Goal: Task Accomplishment & Management: Use online tool/utility

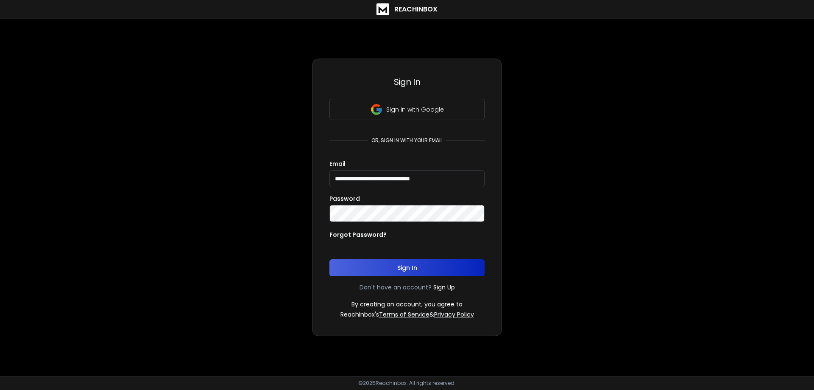
click at [403, 265] on button "Sign In" at bounding box center [407, 267] width 155 height 17
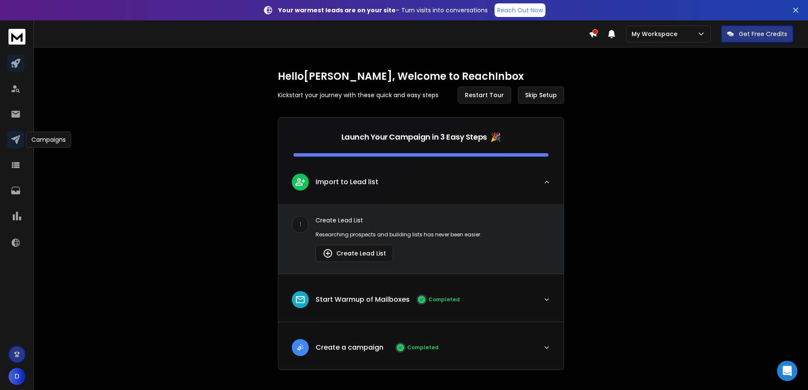
click at [19, 138] on icon at bounding box center [16, 139] width 10 height 10
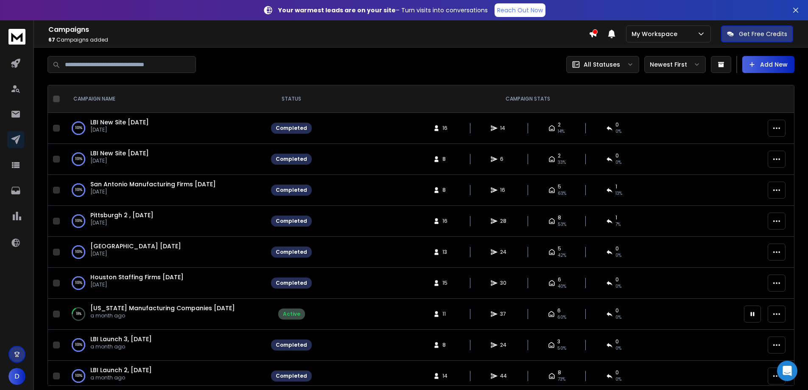
click at [765, 64] on button "Add New" at bounding box center [768, 64] width 52 height 17
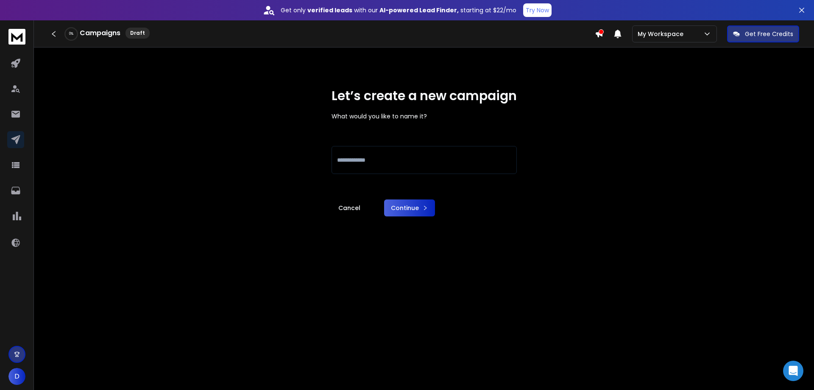
click at [414, 165] on input at bounding box center [424, 160] width 185 height 28
type input "***"
click at [562, 232] on div "Get only verified leads with our AI-powered Lead Finder, starting at $22/mo Try…" at bounding box center [407, 195] width 814 height 390
click at [349, 209] on link "Cancel" at bounding box center [350, 207] width 36 height 17
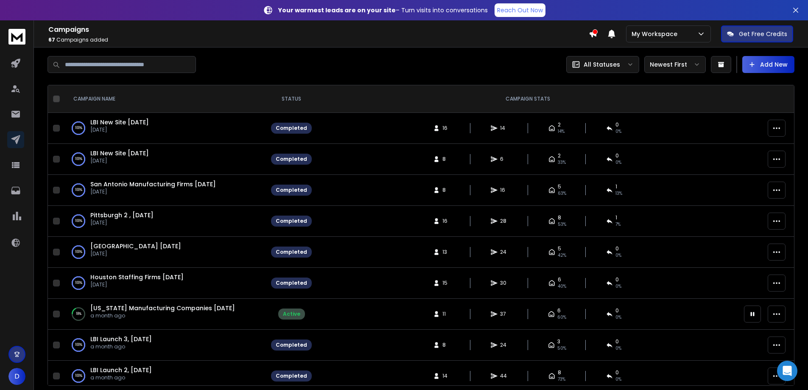
click at [774, 68] on button "Add New" at bounding box center [768, 64] width 52 height 17
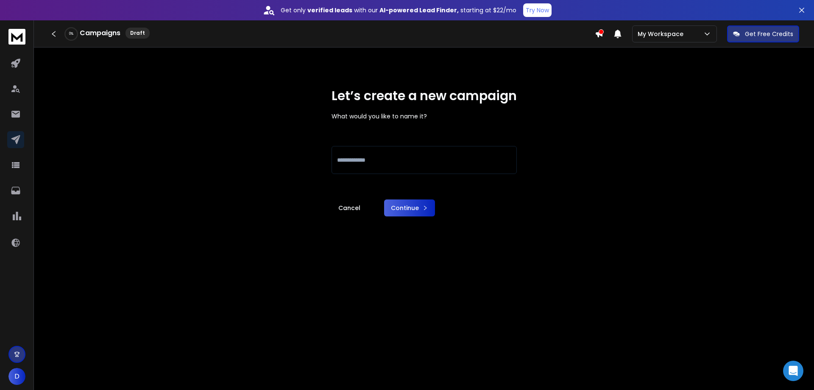
click at [458, 167] on input at bounding box center [424, 160] width 185 height 28
type input "**********"
click at [412, 209] on button "Continue" at bounding box center [409, 207] width 51 height 17
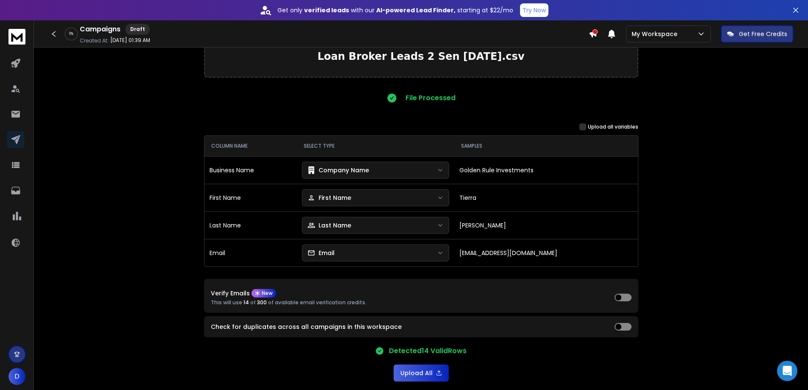
scroll to position [51, 0]
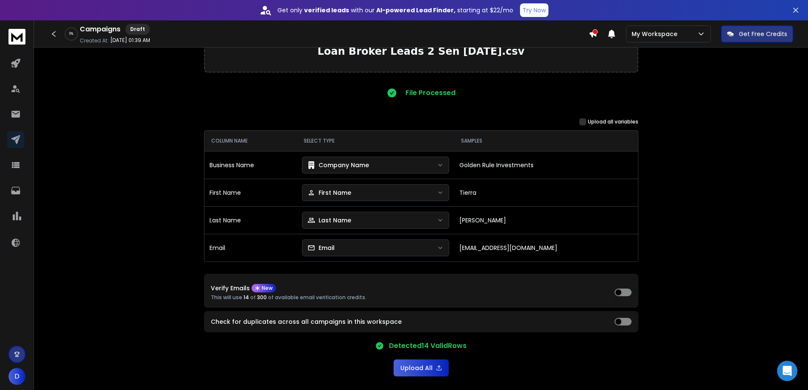
click at [424, 372] on button "Upload All" at bounding box center [421, 367] width 55 height 17
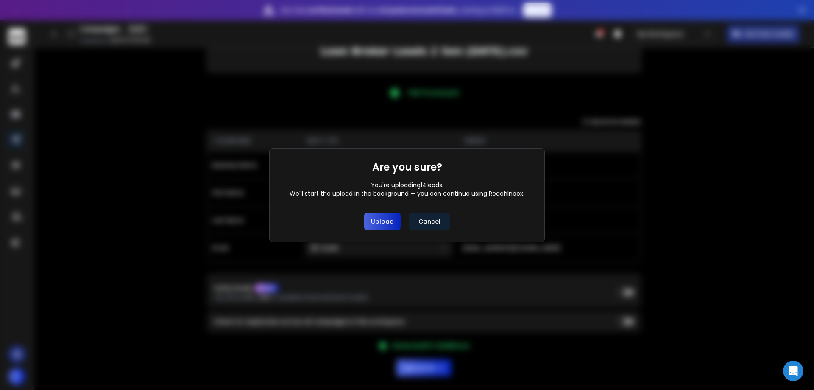
click at [383, 222] on button "Upload" at bounding box center [382, 221] width 36 height 17
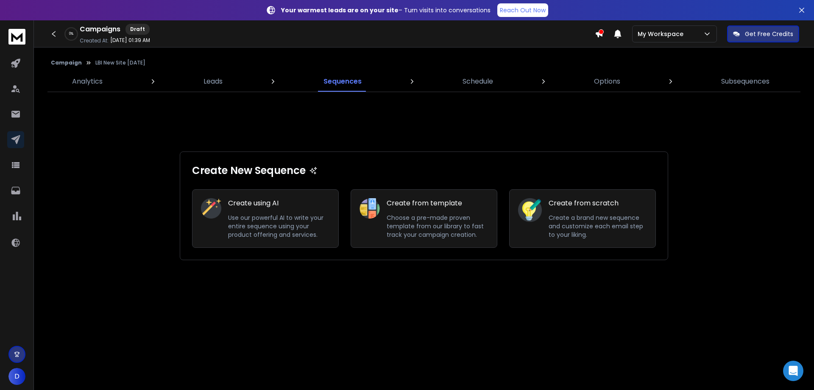
click at [608, 216] on p "Create a brand new sequence and customize each email step to your liking." at bounding box center [598, 225] width 98 height 25
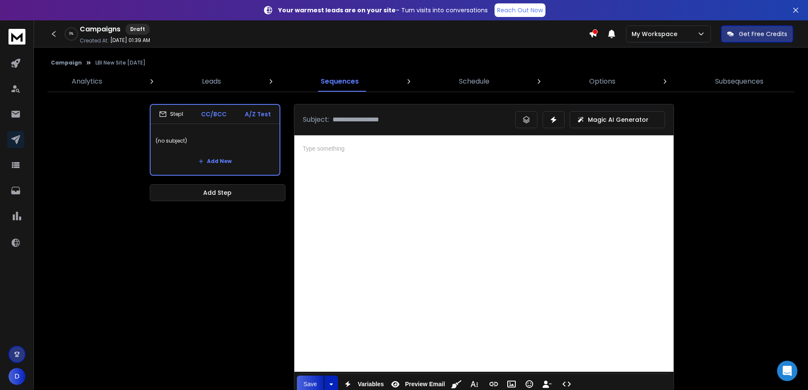
click at [335, 120] on input at bounding box center [420, 120] width 174 height 10
paste input "**********"
type input "**********"
click at [304, 150] on div at bounding box center [484, 148] width 362 height 9
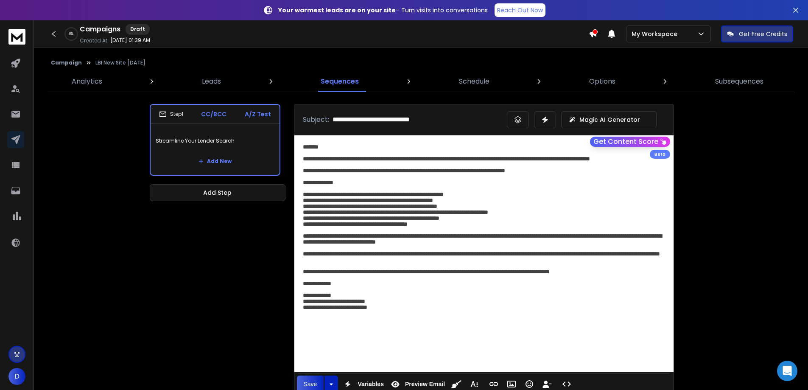
click at [318, 148] on p "*******" at bounding box center [484, 147] width 362 height 6
click at [372, 383] on span "Variables" at bounding box center [371, 383] width 30 height 7
click at [371, 384] on span "Variables" at bounding box center [371, 383] width 30 height 7
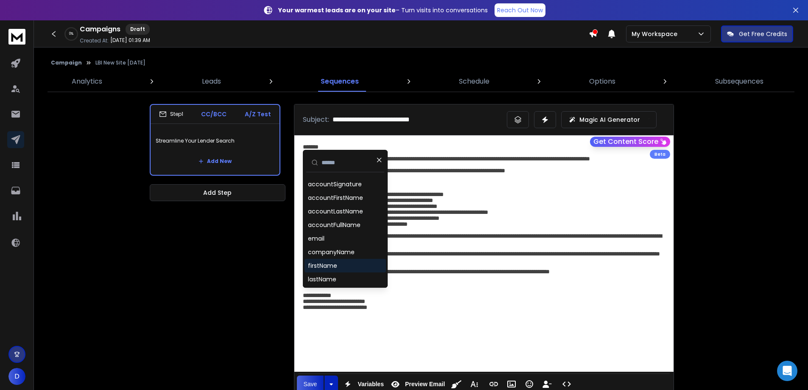
click at [324, 263] on div "firstName" at bounding box center [322, 265] width 29 height 8
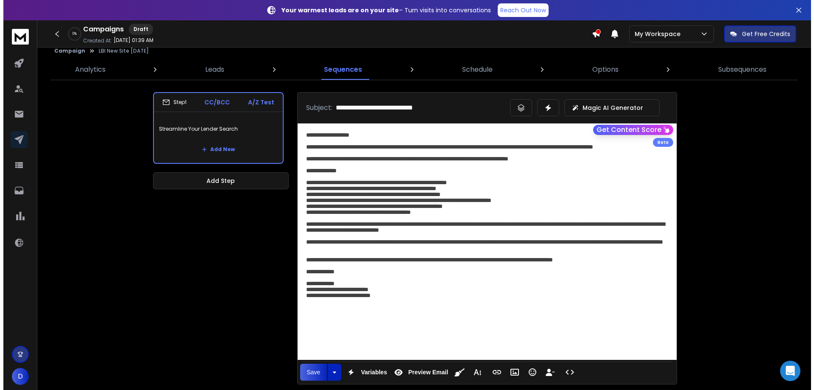
scroll to position [18, 0]
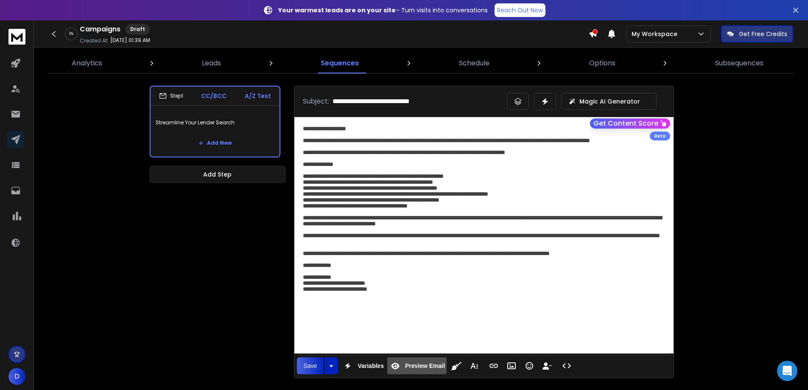
click at [435, 363] on span "Preview Email" at bounding box center [424, 365] width 43 height 7
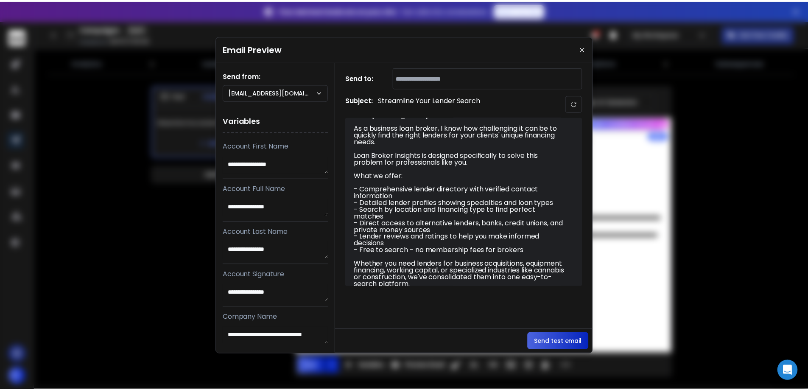
scroll to position [120, 0]
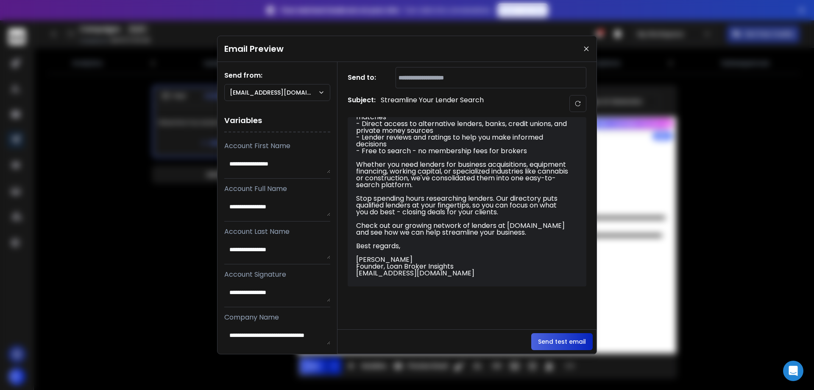
click at [586, 50] on icon at bounding box center [586, 48] width 7 height 7
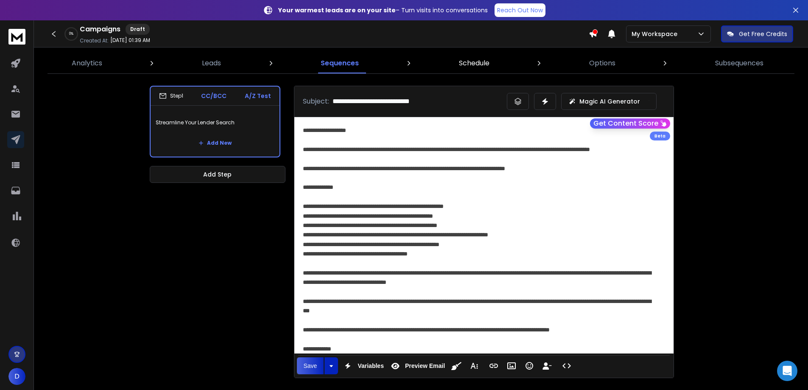
click at [474, 60] on p "Schedule" at bounding box center [474, 63] width 31 height 10
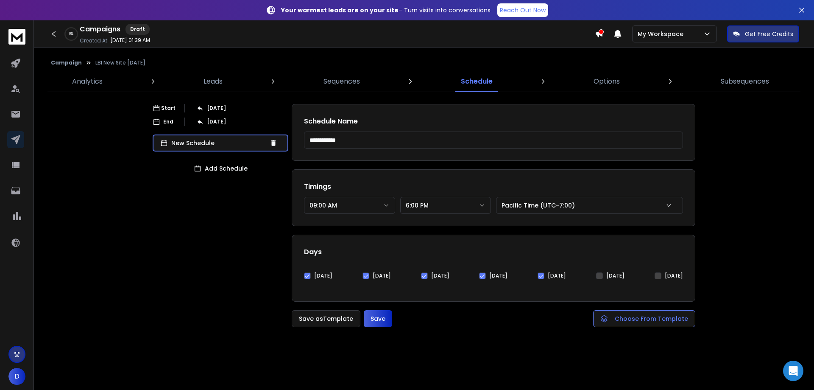
click at [226, 108] on p "[DATE]" at bounding box center [216, 108] width 19 height 7
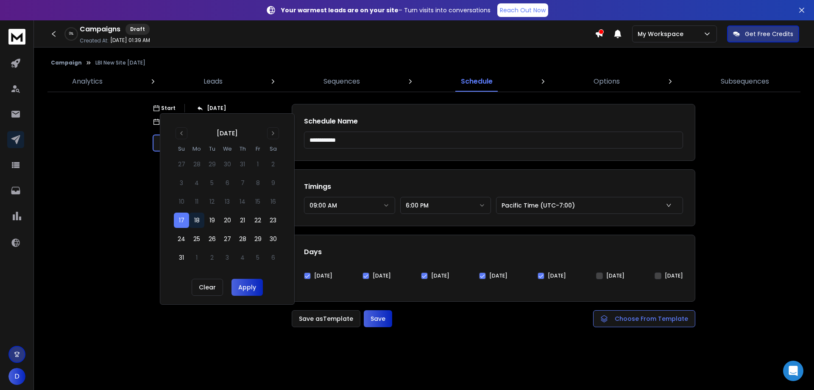
click at [199, 217] on button "18" at bounding box center [196, 219] width 15 height 15
click at [241, 286] on button "Apply" at bounding box center [247, 287] width 31 height 17
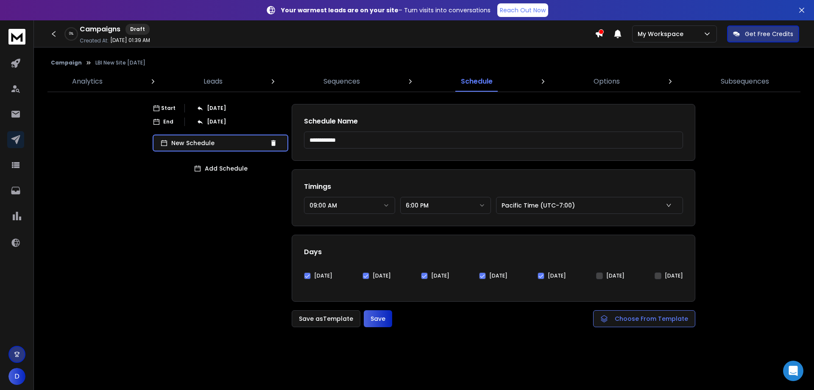
click at [226, 121] on p "[DATE]" at bounding box center [216, 121] width 19 height 7
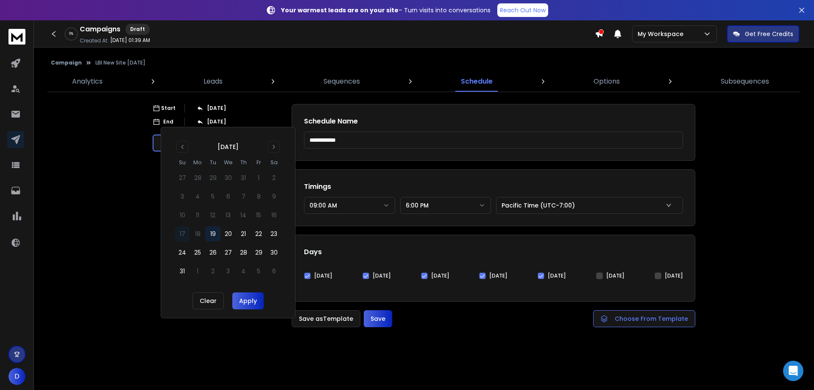
click at [213, 233] on button "19" at bounding box center [212, 233] width 15 height 15
click at [251, 301] on button "Apply" at bounding box center [247, 300] width 31 height 17
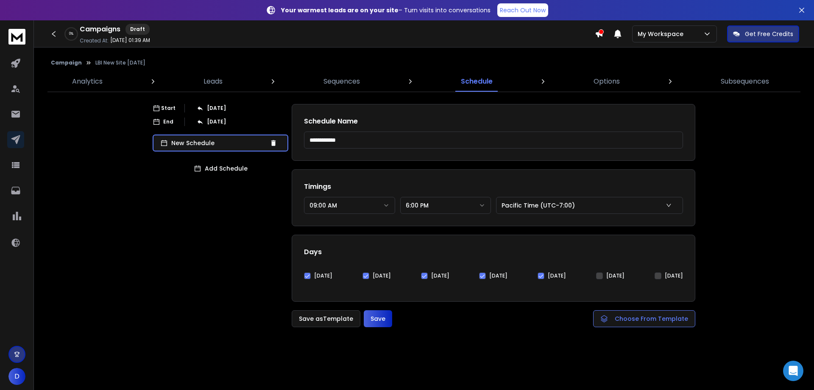
click at [387, 204] on icon "button" at bounding box center [386, 205] width 7 height 7
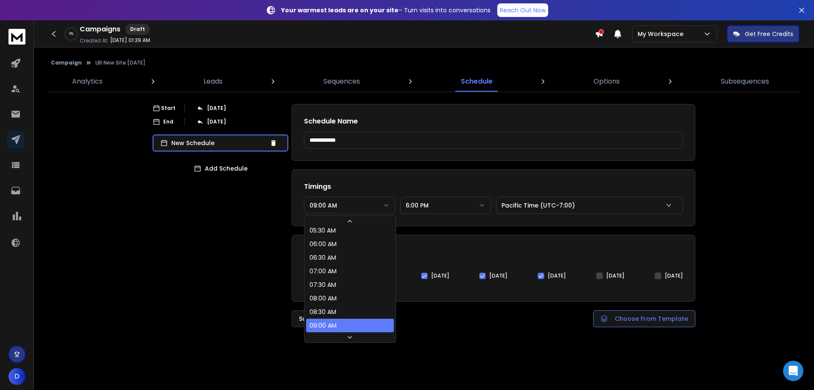
scroll to position [126, 0]
select select "********"
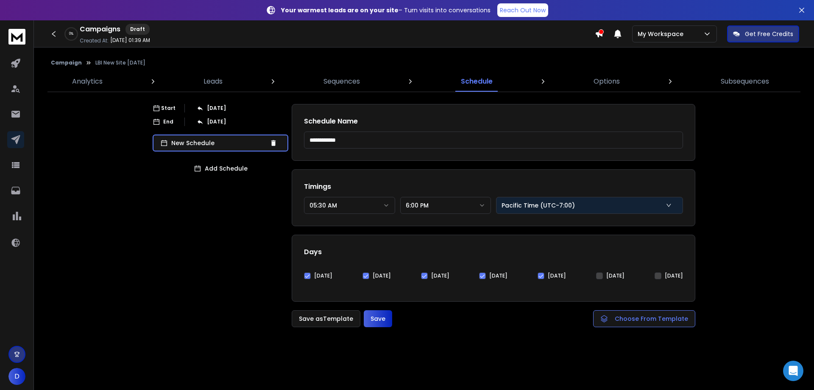
click at [668, 207] on icon "button" at bounding box center [668, 205] width 17 height 6
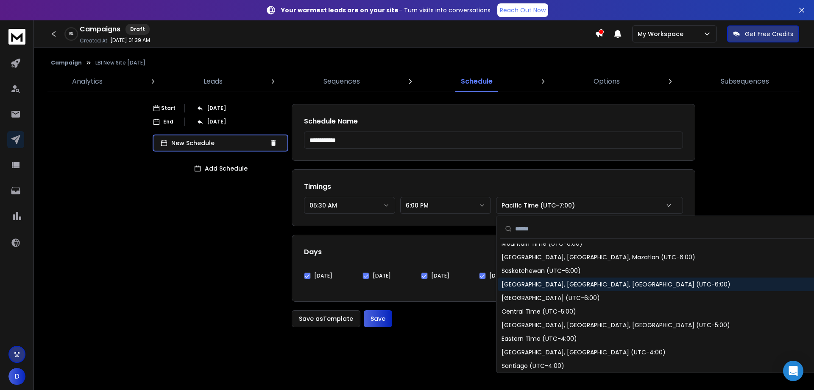
scroll to position [153, 0]
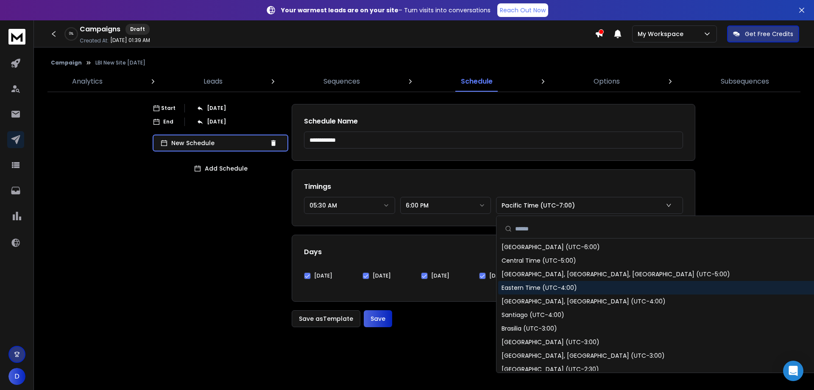
click at [548, 286] on div "Eastern Time (UTC-4:00)" at bounding box center [539, 287] width 75 height 8
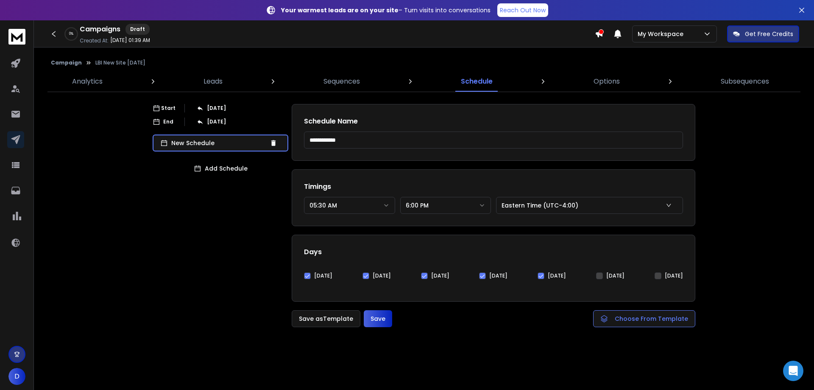
click at [597, 277] on button "[DATE]" at bounding box center [599, 275] width 7 height 7
click at [384, 318] on button "Save" at bounding box center [378, 318] width 28 height 17
click at [618, 79] on p "Options" at bounding box center [607, 81] width 26 height 10
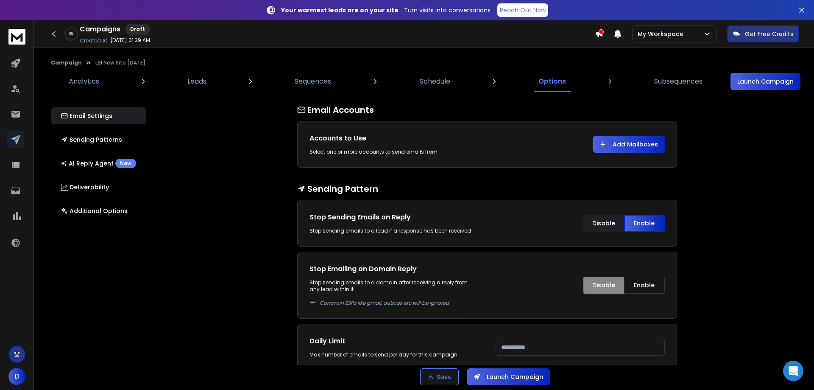
click at [603, 144] on icon "button" at bounding box center [603, 144] width 5 height 5
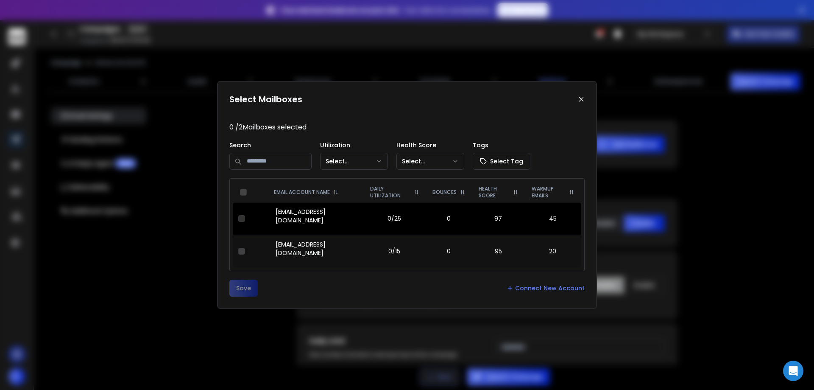
click at [239, 249] on button "button" at bounding box center [241, 251] width 7 height 7
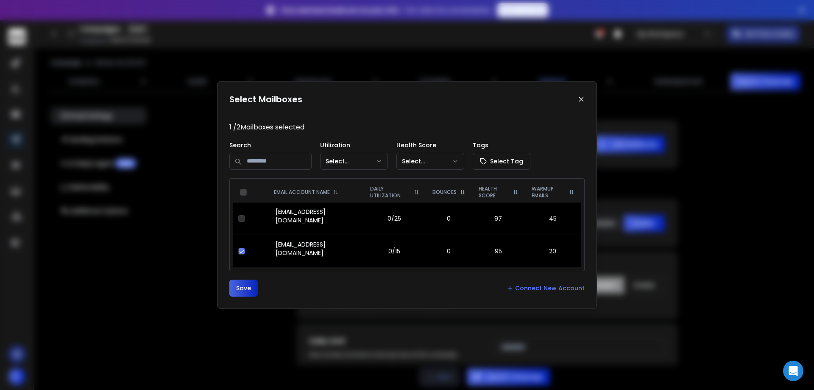
click at [241, 282] on button "Save" at bounding box center [243, 287] width 28 height 17
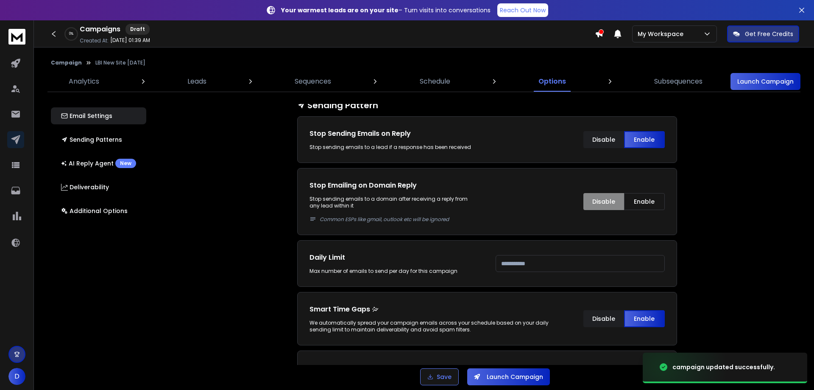
scroll to position [153, 0]
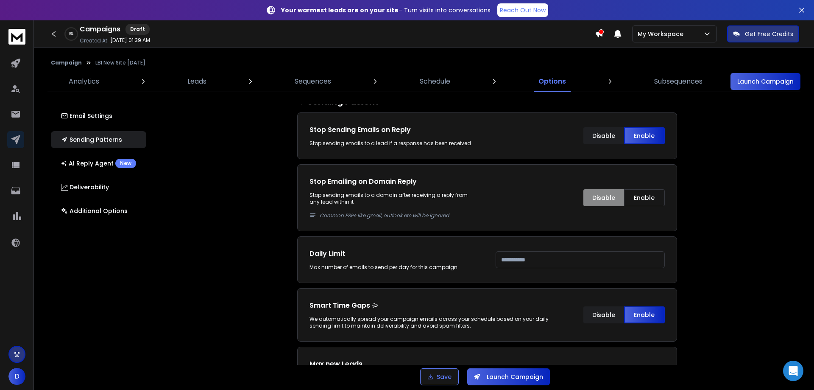
click at [518, 375] on button "Launch Campaign" at bounding box center [508, 376] width 83 height 17
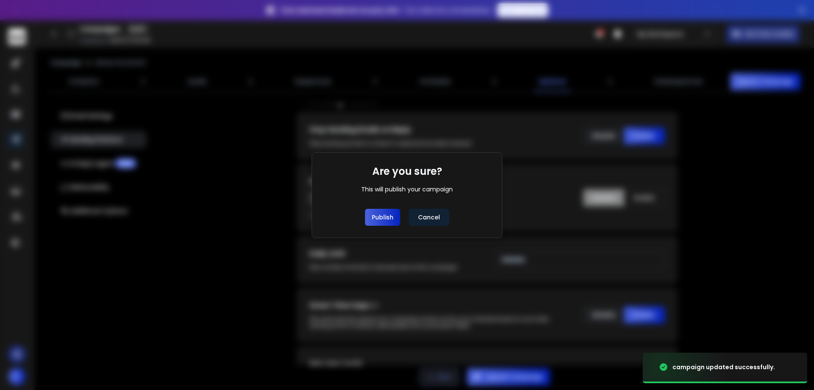
click at [386, 215] on button "Publish" at bounding box center [382, 217] width 35 height 17
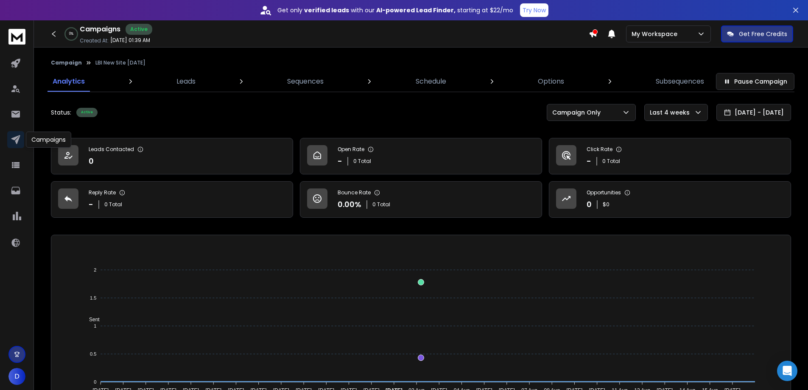
click at [19, 136] on icon at bounding box center [16, 139] width 10 height 10
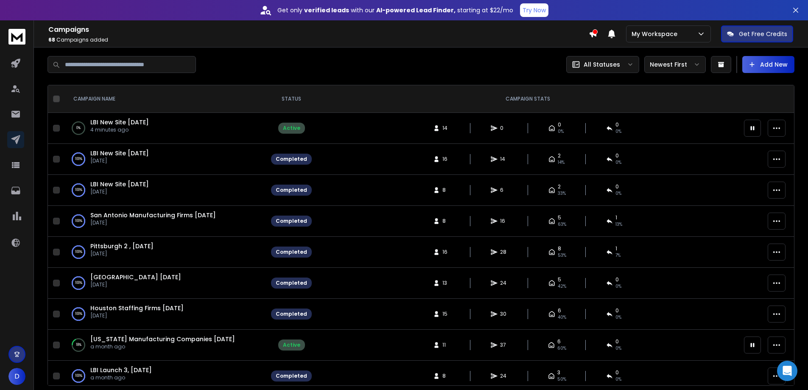
click at [766, 62] on button "Add New" at bounding box center [768, 64] width 52 height 17
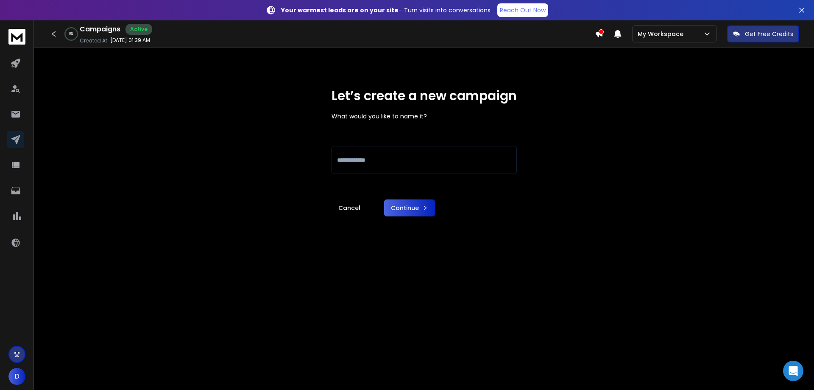
click at [429, 168] on input at bounding box center [424, 160] width 185 height 28
type input "**********"
click at [412, 207] on button "Continue" at bounding box center [409, 207] width 51 height 17
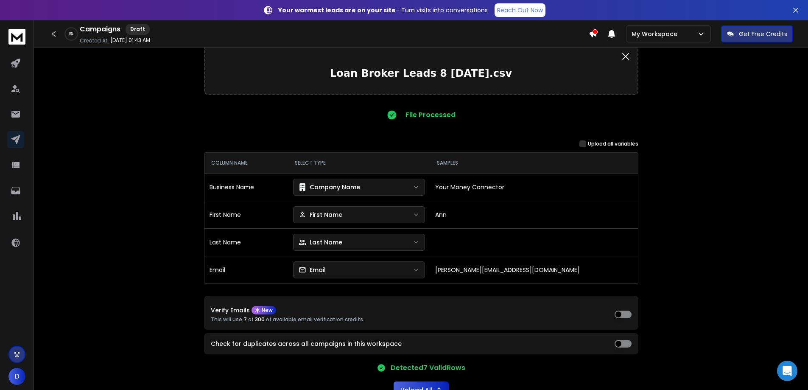
scroll to position [51, 0]
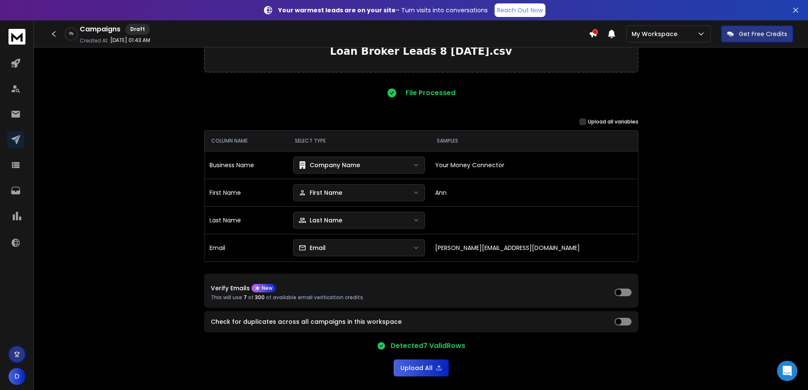
click at [422, 371] on button "Upload All" at bounding box center [421, 367] width 55 height 17
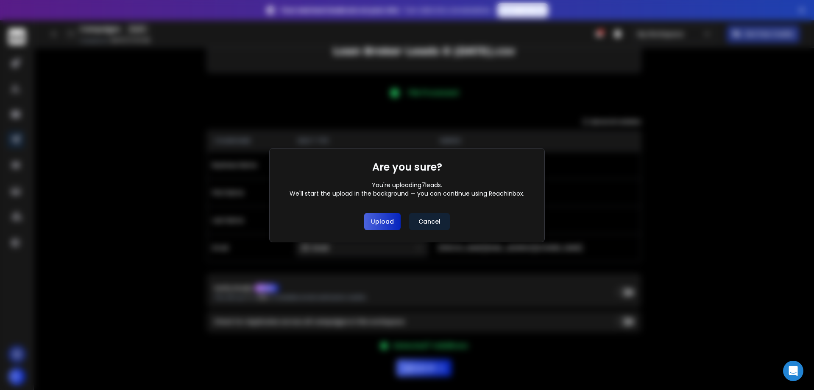
click at [385, 223] on button "Upload" at bounding box center [382, 221] width 36 height 17
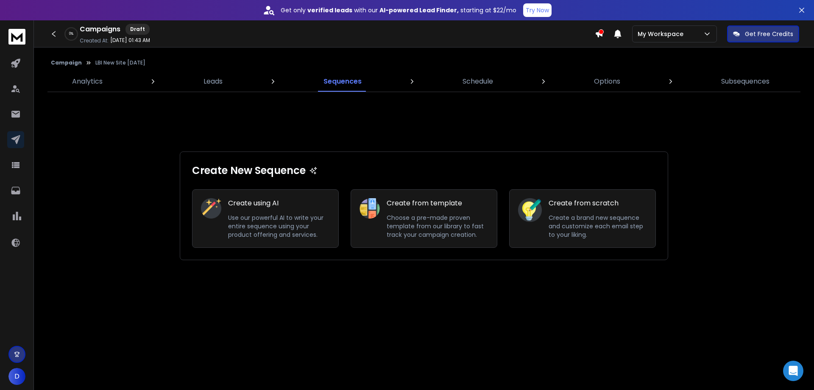
click at [563, 222] on p "Create a brand new sequence and customize each email step to your liking." at bounding box center [598, 225] width 98 height 25
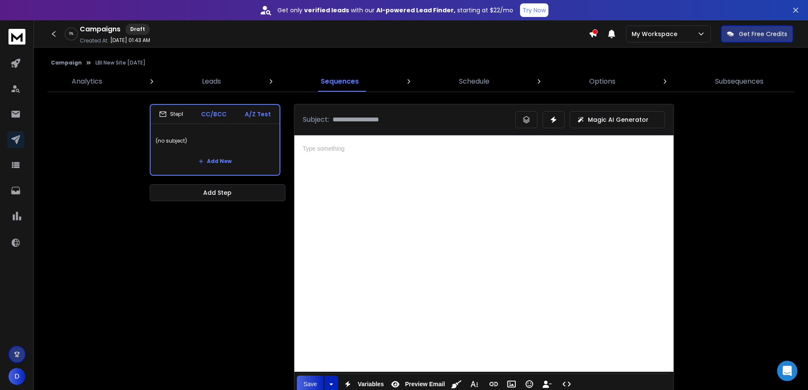
click at [334, 117] on input at bounding box center [420, 120] width 174 height 10
paste input "**********"
type input "**********"
click at [305, 149] on div at bounding box center [484, 148] width 362 height 9
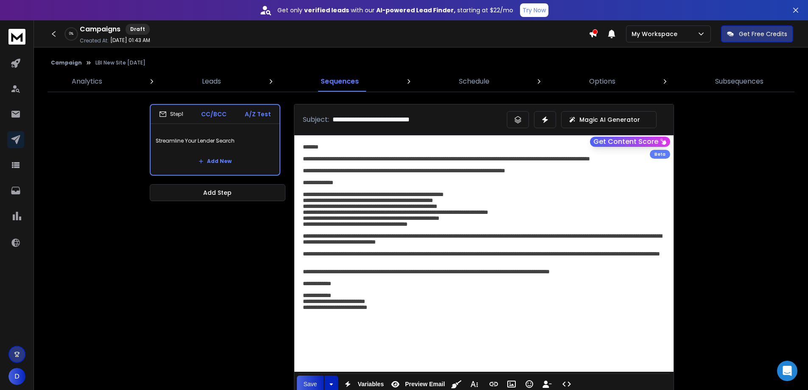
click at [318, 146] on p "*******" at bounding box center [484, 147] width 362 height 6
click at [376, 382] on span "Variables" at bounding box center [371, 383] width 30 height 7
click at [369, 387] on span "Variables" at bounding box center [371, 383] width 30 height 7
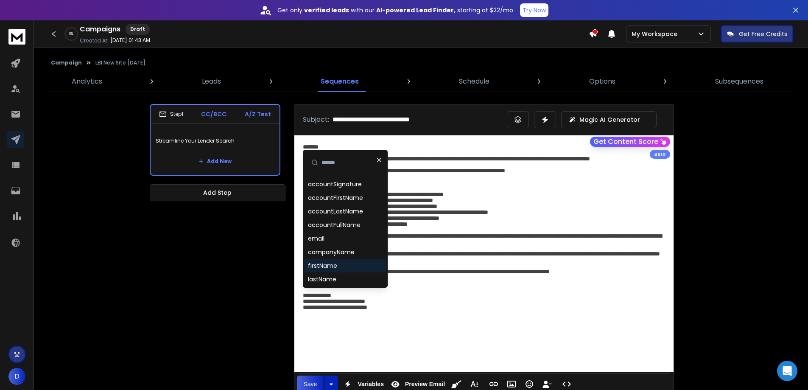
click at [325, 263] on div "firstName" at bounding box center [322, 265] width 29 height 8
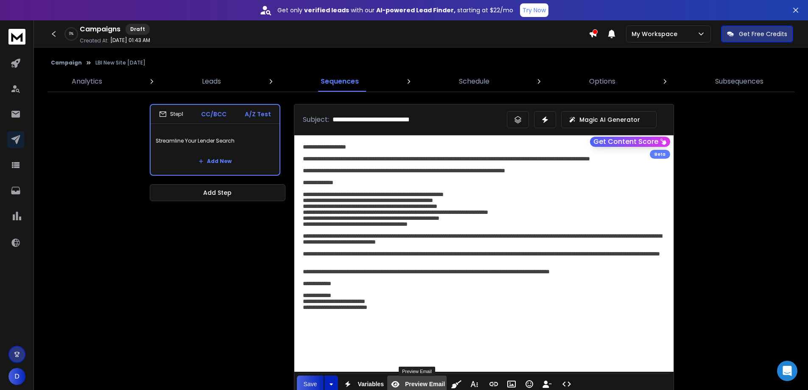
click at [421, 381] on span "Preview Email" at bounding box center [424, 383] width 43 height 7
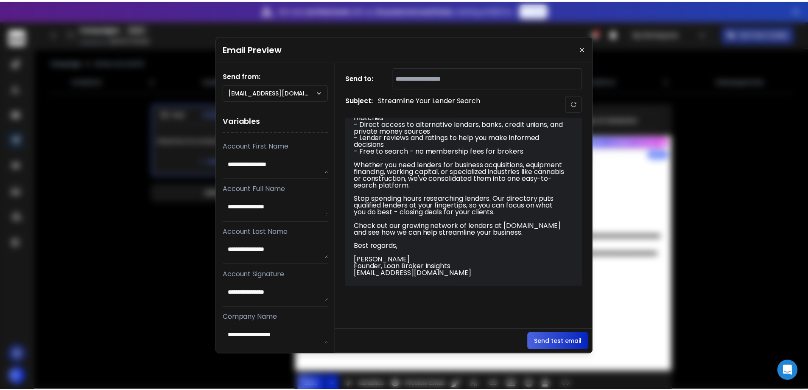
scroll to position [120, 0]
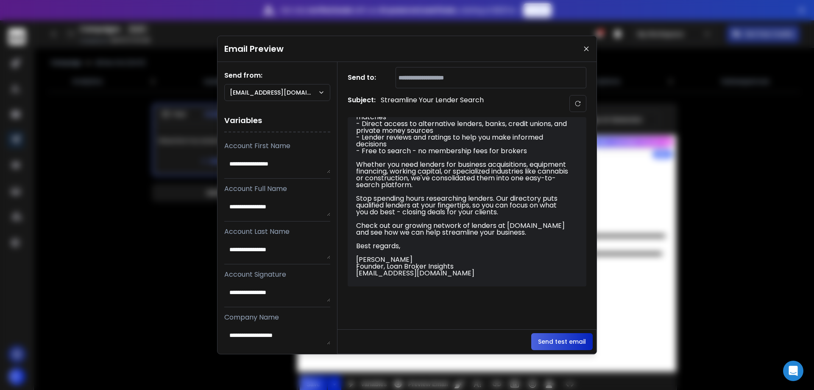
click at [586, 49] on icon at bounding box center [586, 48] width 7 height 7
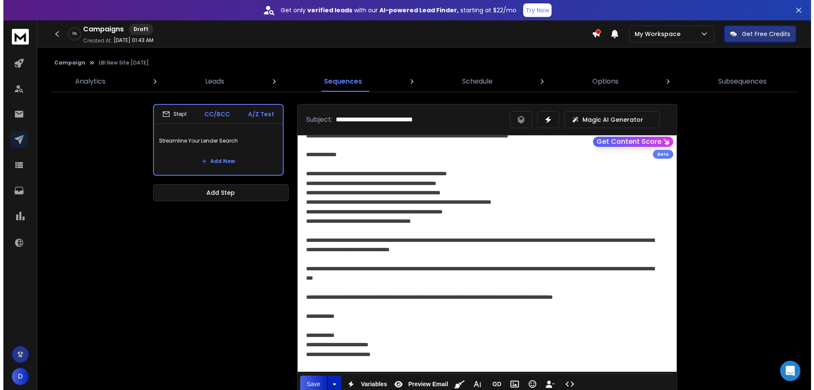
scroll to position [0, 0]
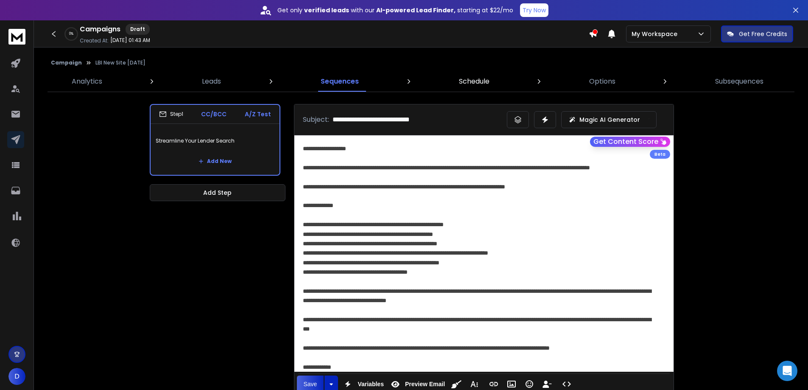
click at [481, 75] on link "Schedule" at bounding box center [474, 81] width 41 height 20
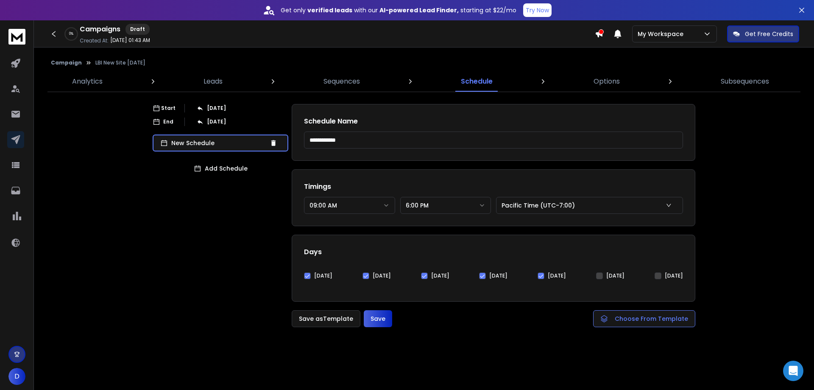
click at [226, 108] on p "[DATE]" at bounding box center [216, 108] width 19 height 7
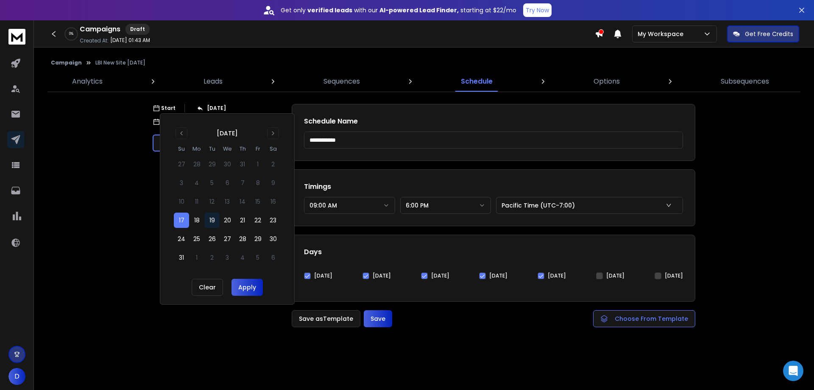
click at [214, 217] on button "19" at bounding box center [211, 219] width 15 height 15
click at [248, 288] on button "Apply" at bounding box center [247, 287] width 31 height 17
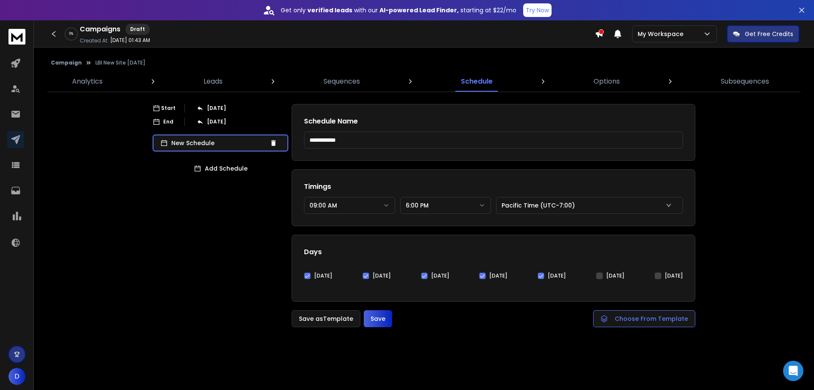
click at [226, 123] on p "[DATE]" at bounding box center [216, 121] width 19 height 7
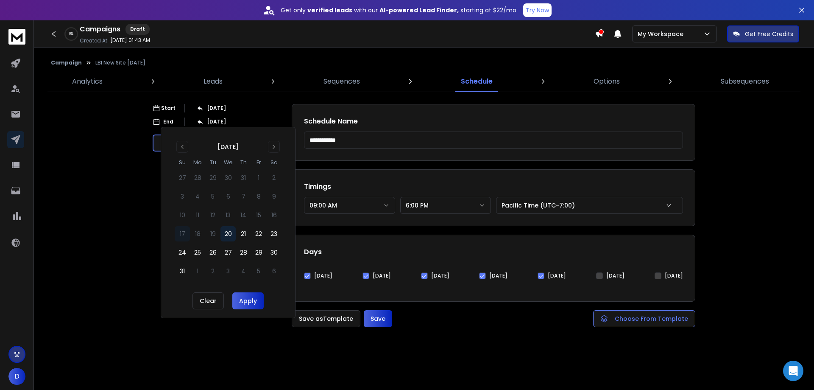
click at [232, 231] on button "20" at bounding box center [228, 233] width 15 height 15
click at [252, 302] on button "Apply" at bounding box center [247, 300] width 31 height 17
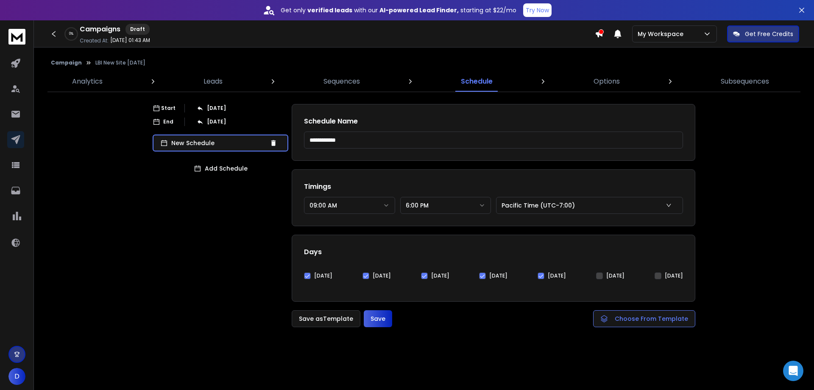
click at [387, 204] on icon "button" at bounding box center [386, 205] width 7 height 7
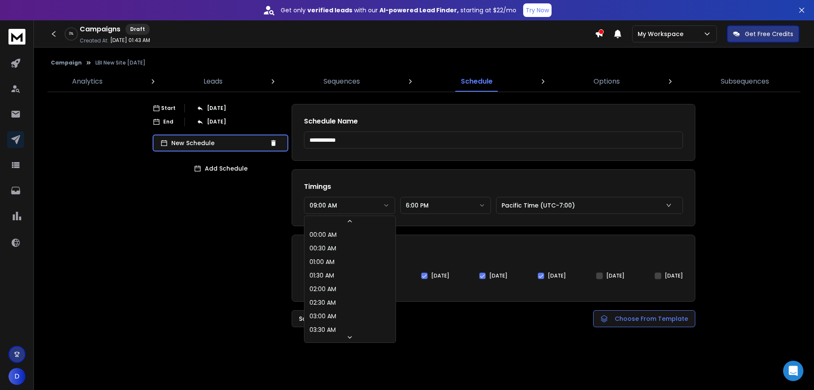
scroll to position [154, 0]
select select "********"
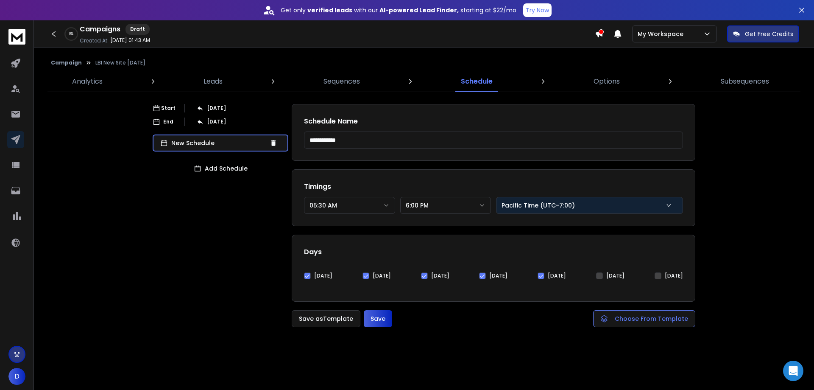
click at [669, 205] on icon "button" at bounding box center [668, 205] width 17 height 6
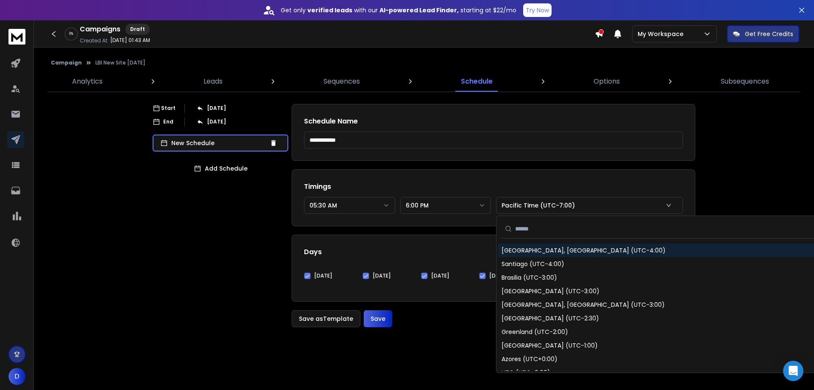
scroll to position [153, 0]
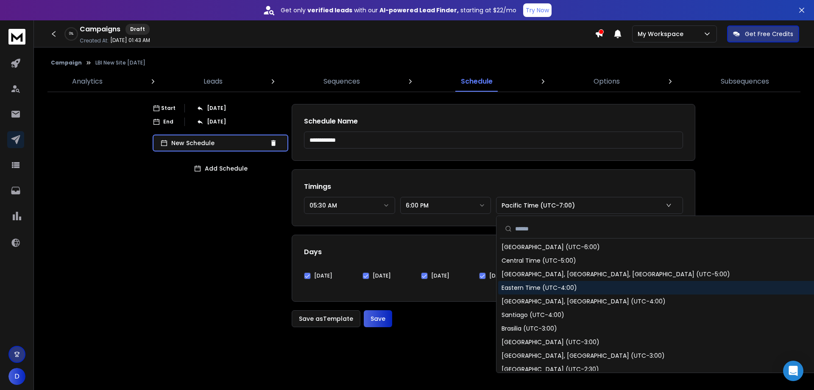
click at [569, 285] on div "Eastern Time (UTC-4:00)" at bounding box center [539, 287] width 75 height 8
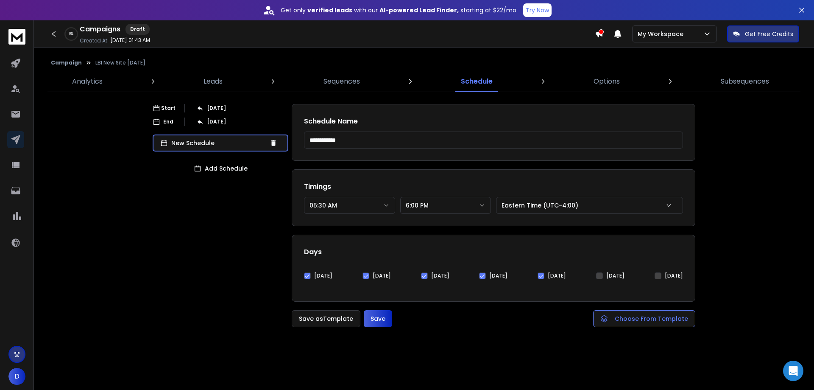
click at [597, 278] on button "[DATE]" at bounding box center [599, 275] width 7 height 7
click at [380, 319] on button "Save" at bounding box center [378, 318] width 28 height 17
click at [612, 78] on p "Options" at bounding box center [607, 81] width 26 height 10
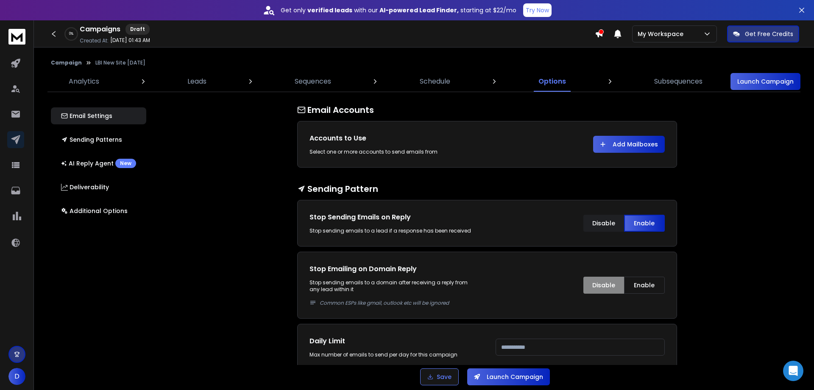
click at [600, 145] on icon "button" at bounding box center [603, 144] width 6 height 6
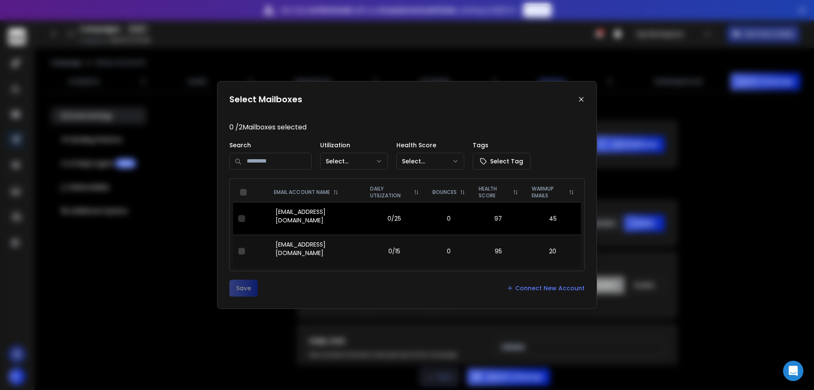
click at [238, 251] on button "button" at bounding box center [241, 251] width 7 height 7
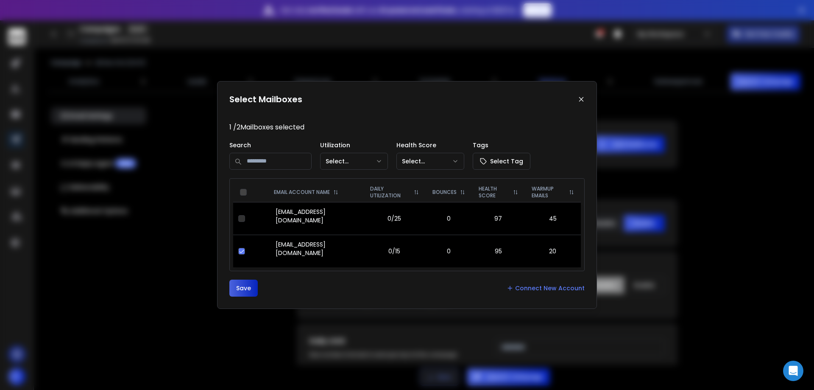
click at [241, 285] on button "Save" at bounding box center [243, 287] width 28 height 17
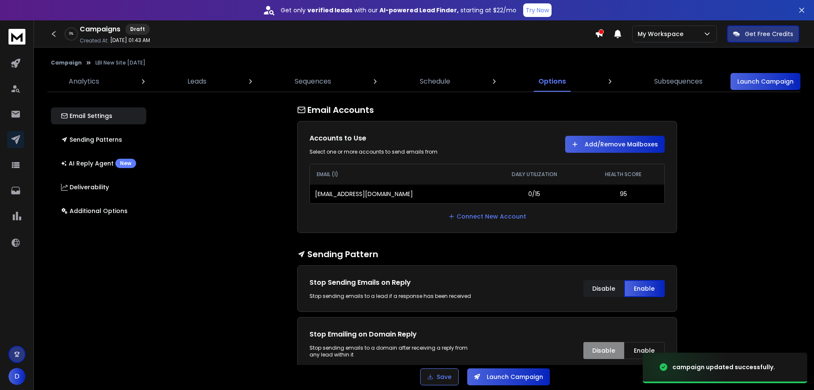
click at [539, 379] on button "Launch Campaign" at bounding box center [508, 376] width 83 height 17
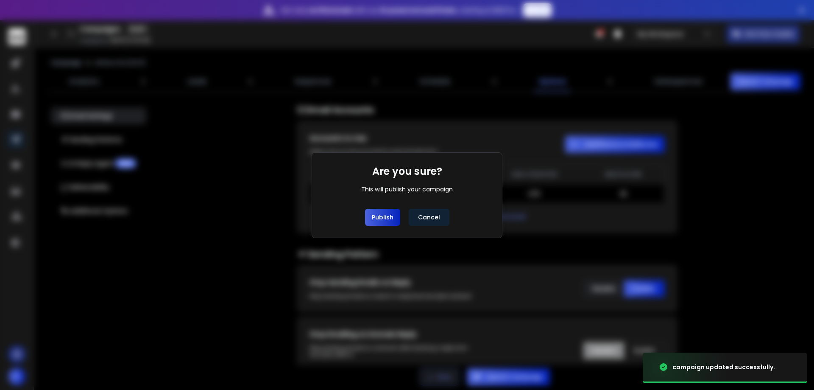
click at [378, 221] on button "Publish" at bounding box center [382, 217] width 35 height 17
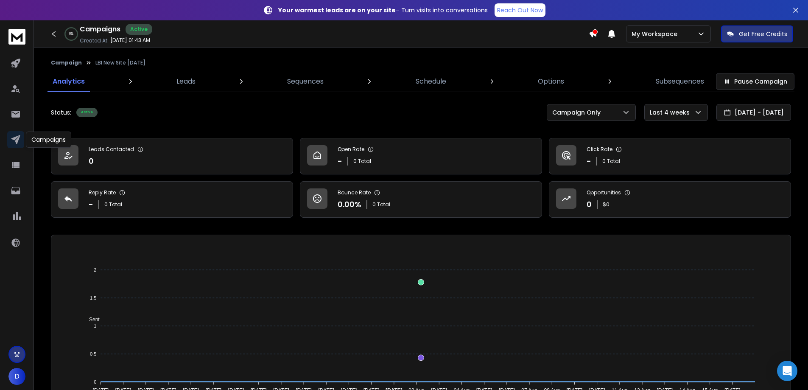
click at [8, 141] on link at bounding box center [15, 139] width 17 height 17
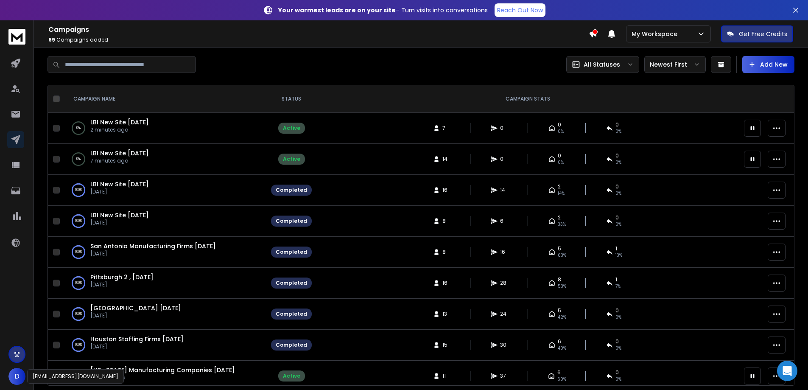
click at [16, 378] on span "D" at bounding box center [16, 376] width 17 height 17
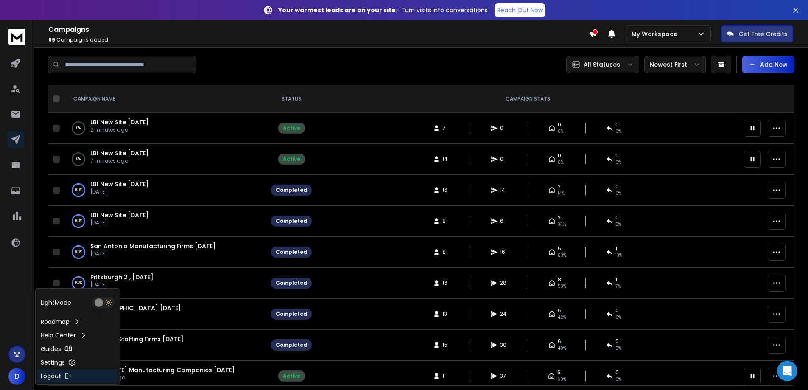
click at [43, 373] on p "Logout" at bounding box center [51, 376] width 20 height 8
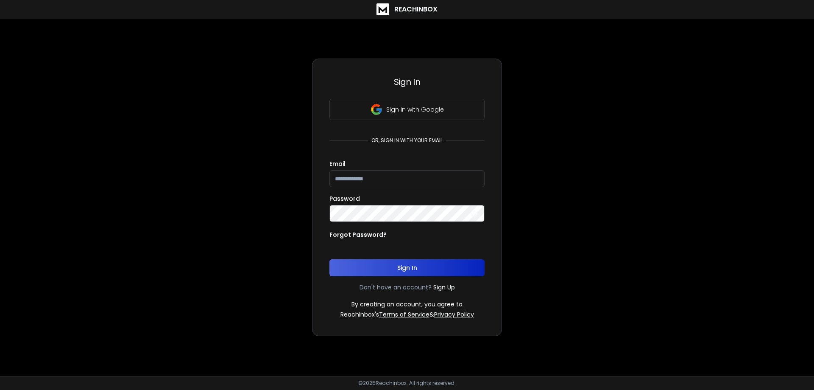
type input "**********"
